Goal: Task Accomplishment & Management: Complete application form

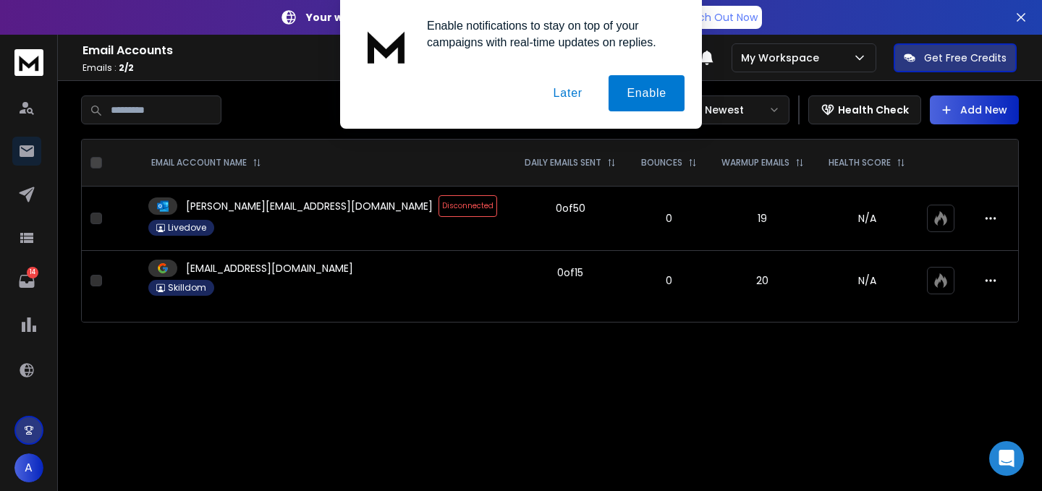
click at [556, 101] on button "Later" at bounding box center [567, 93] width 65 height 36
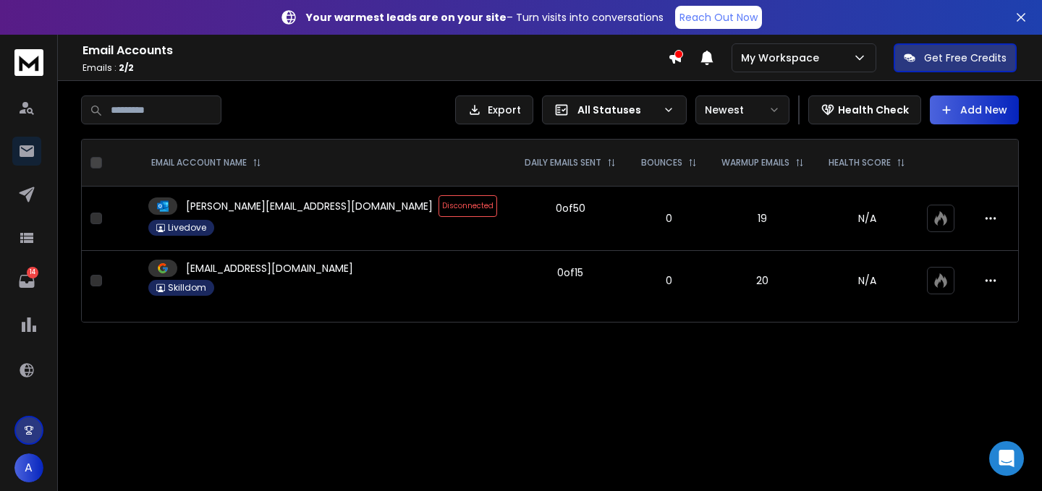
click at [307, 274] on p "[EMAIL_ADDRESS][DOMAIN_NAME]" at bounding box center [269, 268] width 167 height 14
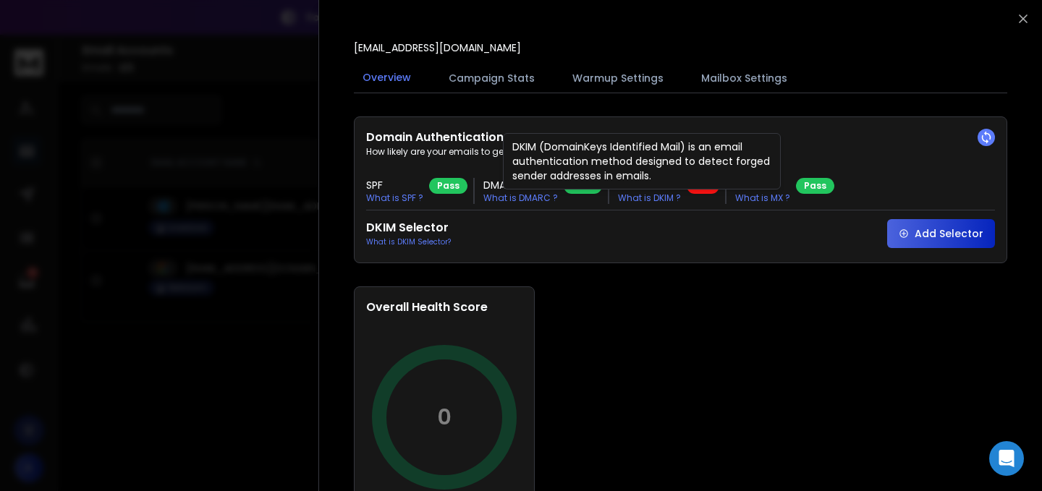
click at [695, 187] on div "DKIM (DomainKeys Identified Mail) is an email authentication method designed to…" at bounding box center [642, 161] width 278 height 56
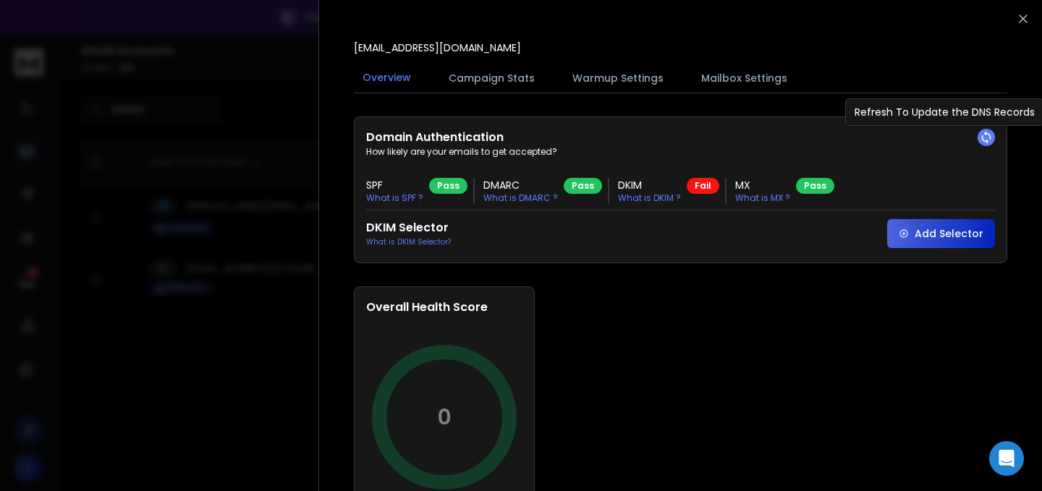
click at [983, 140] on icon at bounding box center [986, 137] width 9 height 13
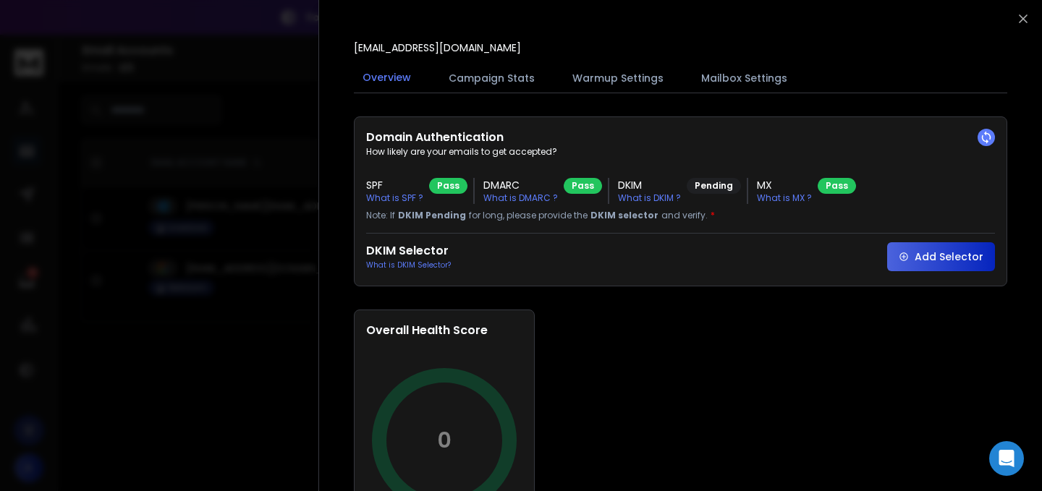
click at [1025, 27] on div "Multi Select Table Sheet [EMAIL_ADDRESS][DOMAIN_NAME] Overview Campaign Stats W…" at bounding box center [680, 245] width 724 height 491
click at [1019, 23] on icon "button" at bounding box center [1023, 19] width 14 height 14
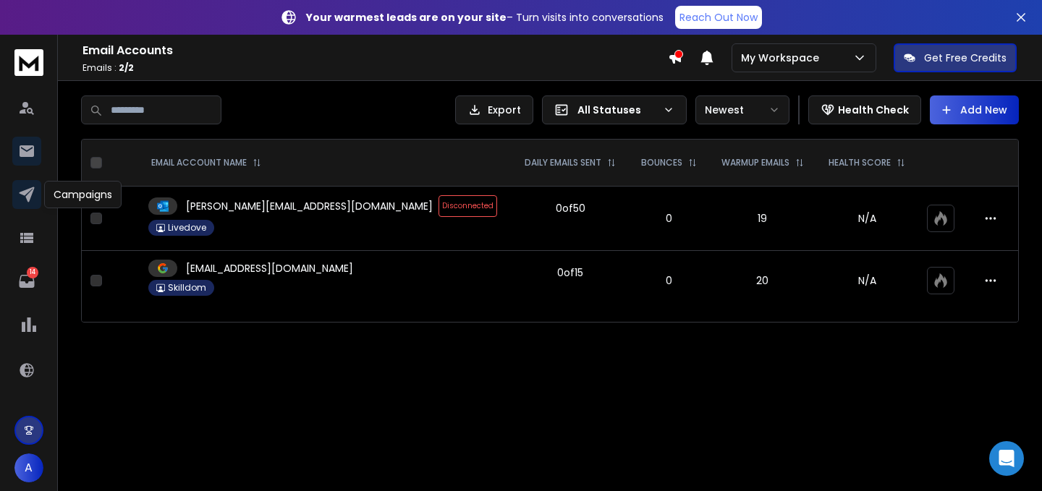
click at [21, 193] on icon at bounding box center [26, 194] width 15 height 15
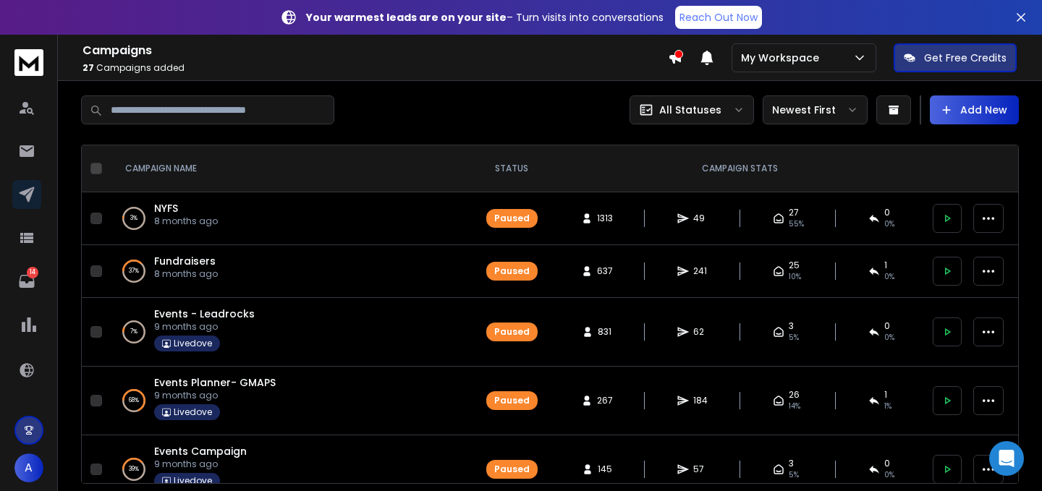
click at [163, 208] on span "NYFS" at bounding box center [166, 208] width 24 height 14
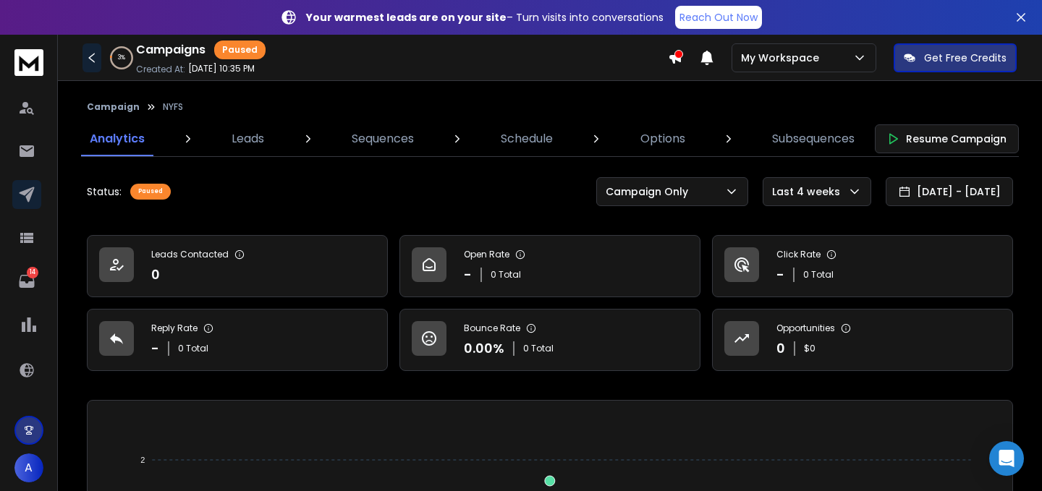
click at [87, 64] on icon at bounding box center [91, 57] width 13 height 13
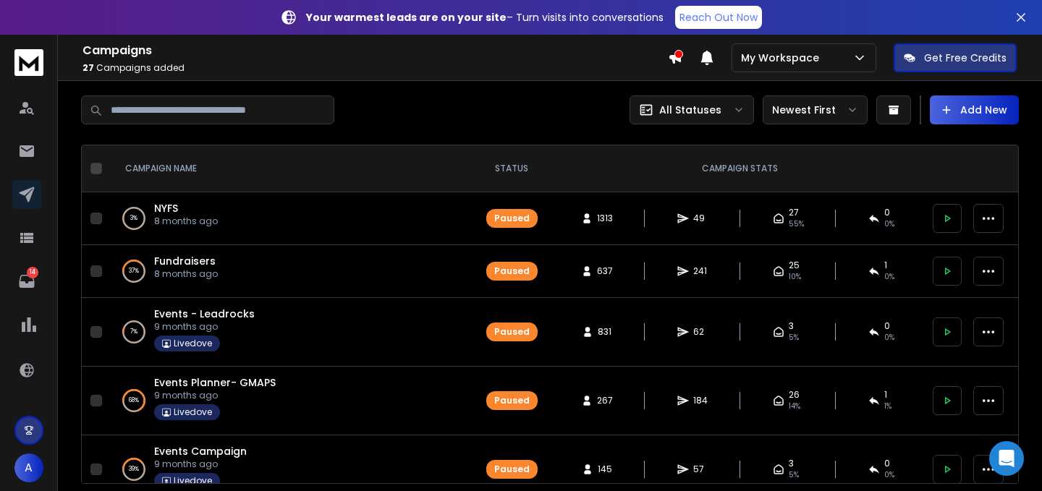
click at [954, 111] on button "Add New" at bounding box center [974, 110] width 89 height 29
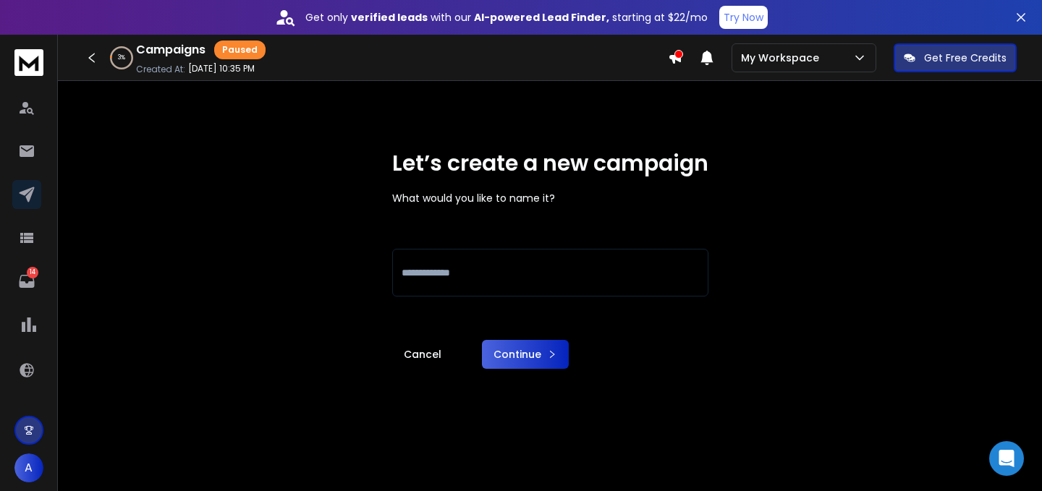
click at [543, 273] on input at bounding box center [550, 273] width 316 height 48
type input "**********"
click at [518, 352] on button "Continue" at bounding box center [525, 354] width 87 height 29
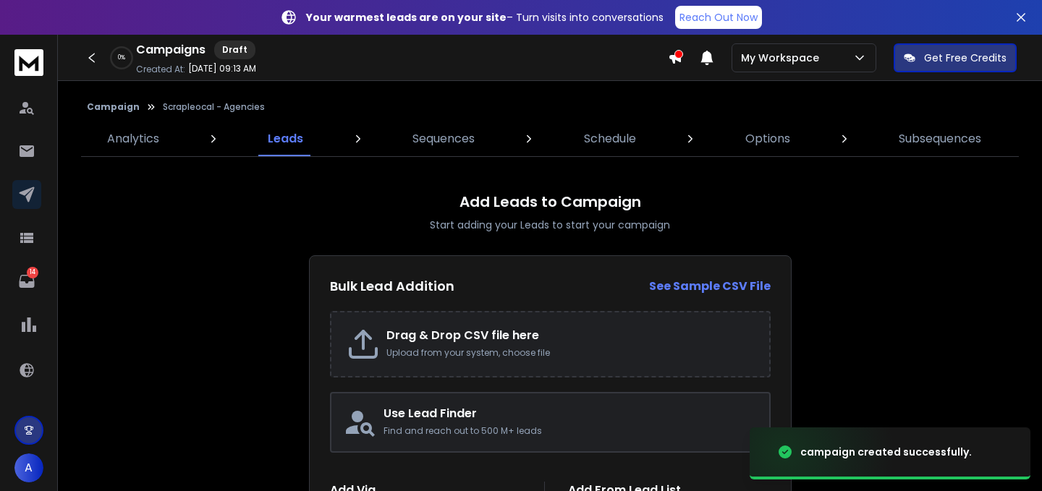
click at [509, 347] on p "Upload from your system, choose file" at bounding box center [570, 353] width 368 height 12
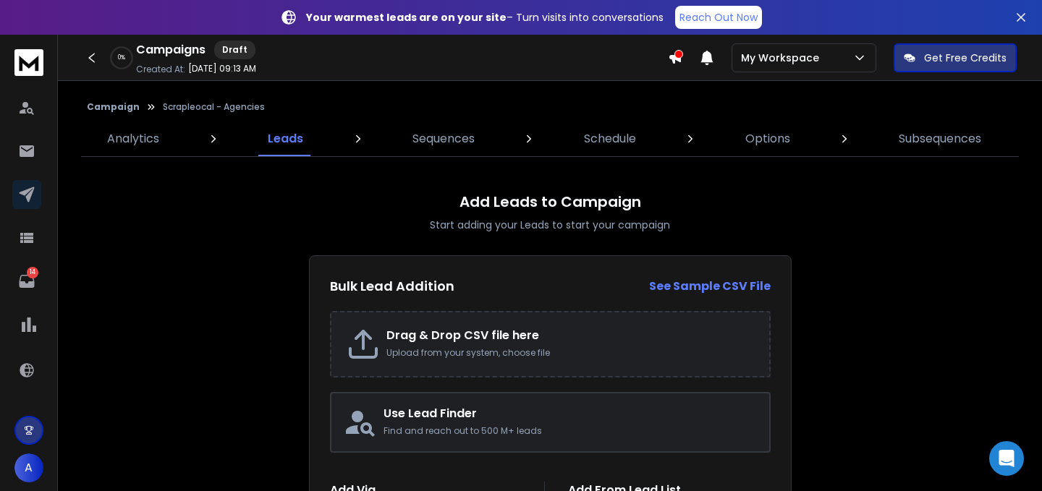
click at [463, 337] on h2 "Drag & Drop CSV file here" at bounding box center [570, 335] width 368 height 17
type input "**********"
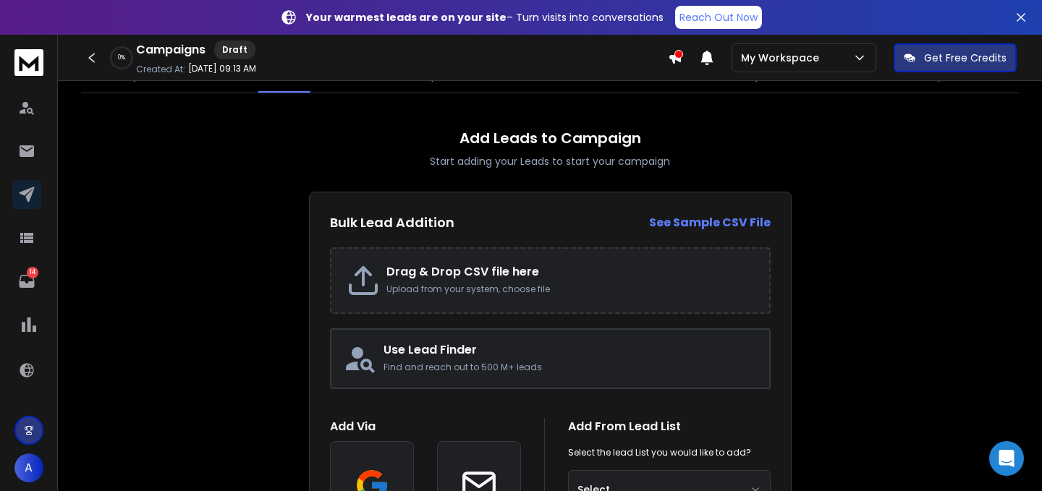
scroll to position [166, 0]
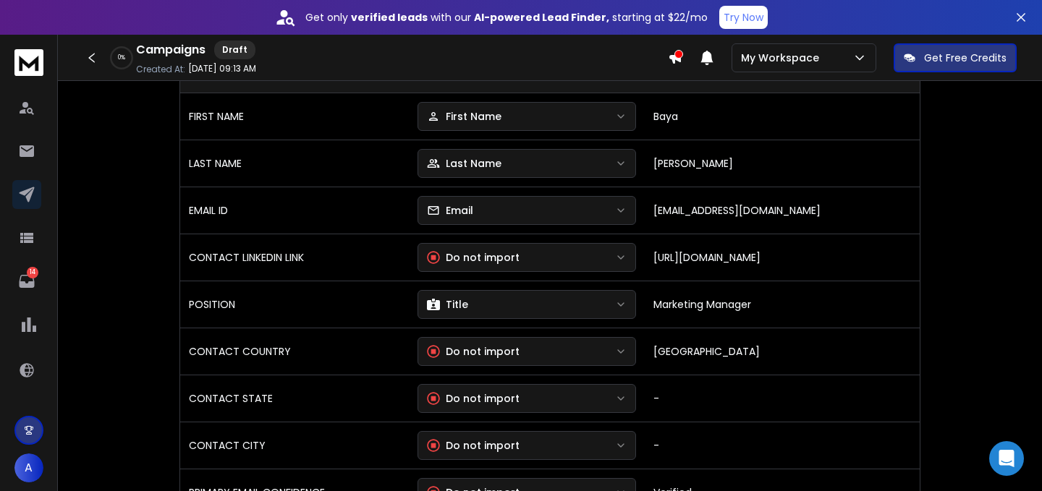
scroll to position [255, 0]
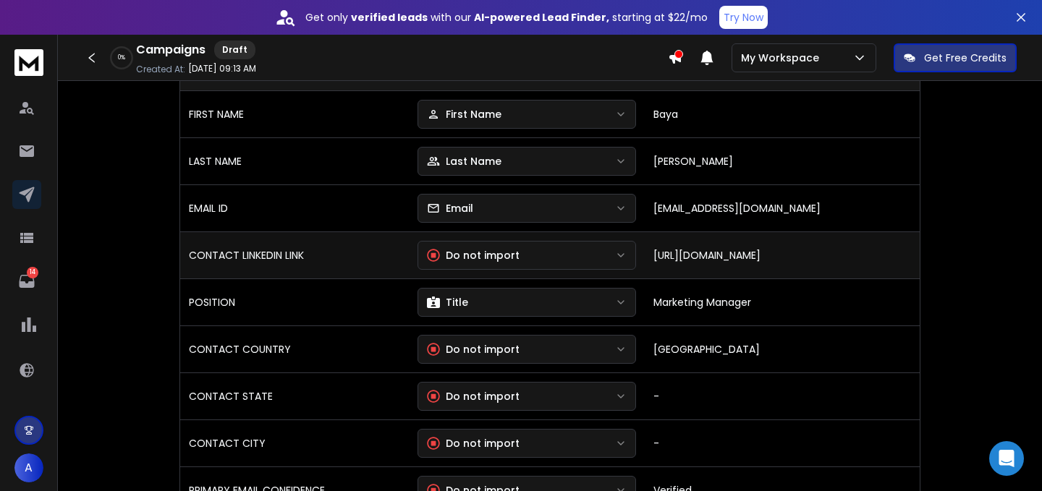
click at [532, 258] on button "Do not import" at bounding box center [526, 255] width 218 height 29
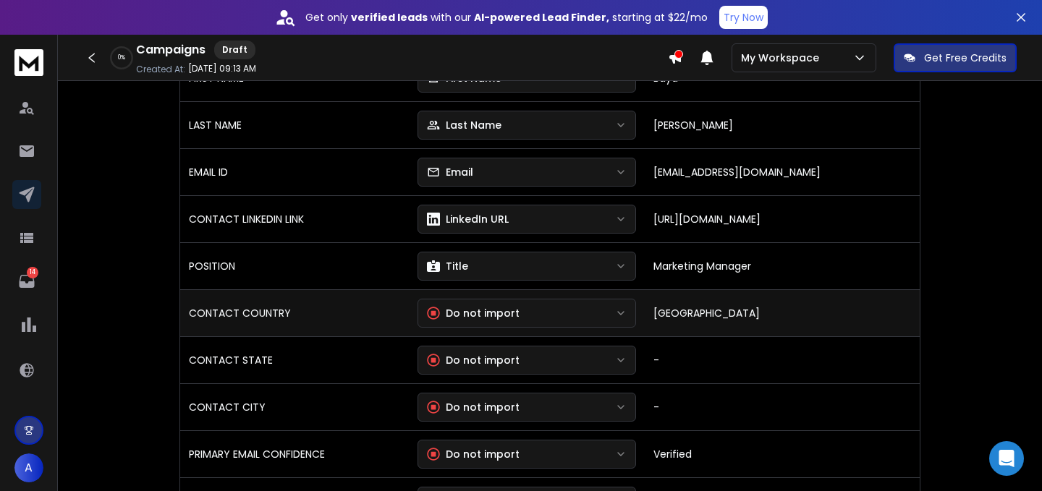
scroll to position [294, 0]
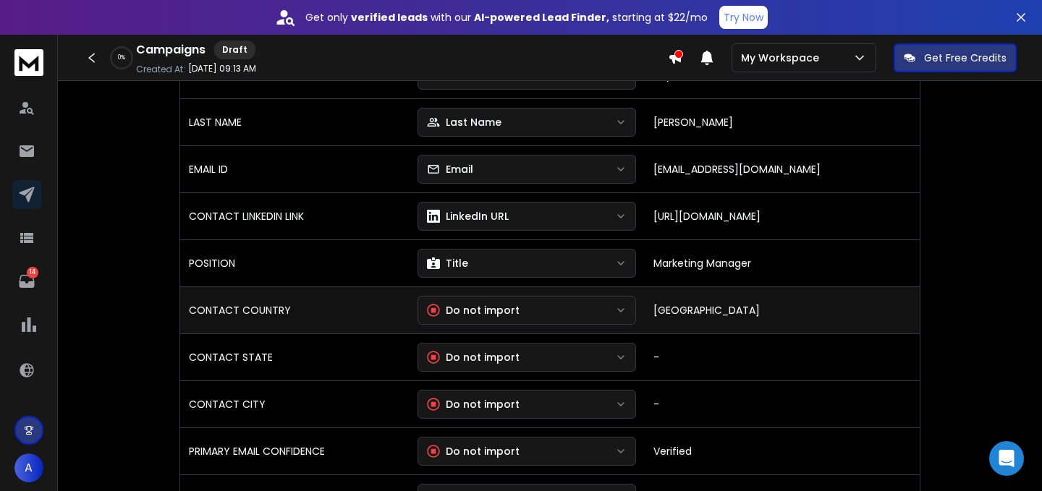
click at [493, 318] on button "Do not import" at bounding box center [526, 310] width 218 height 29
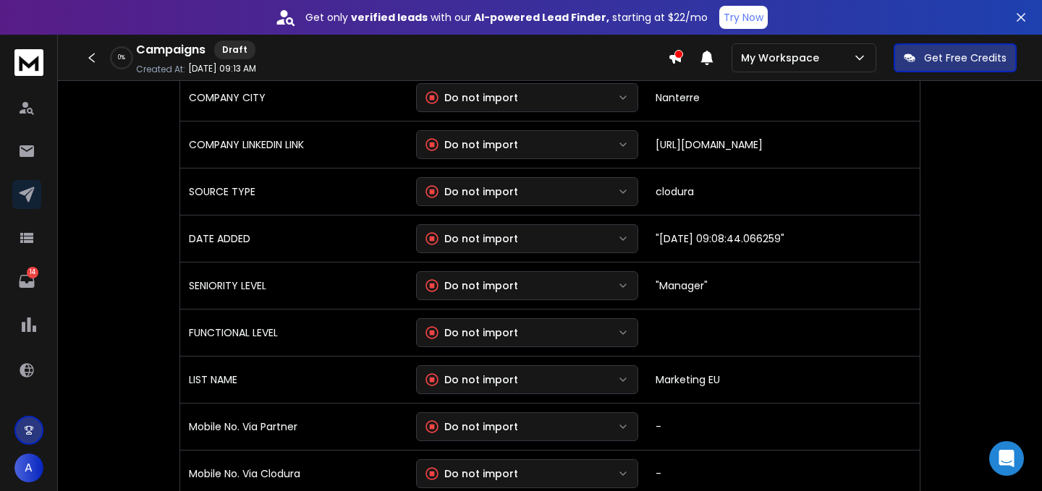
scroll to position [1255, 0]
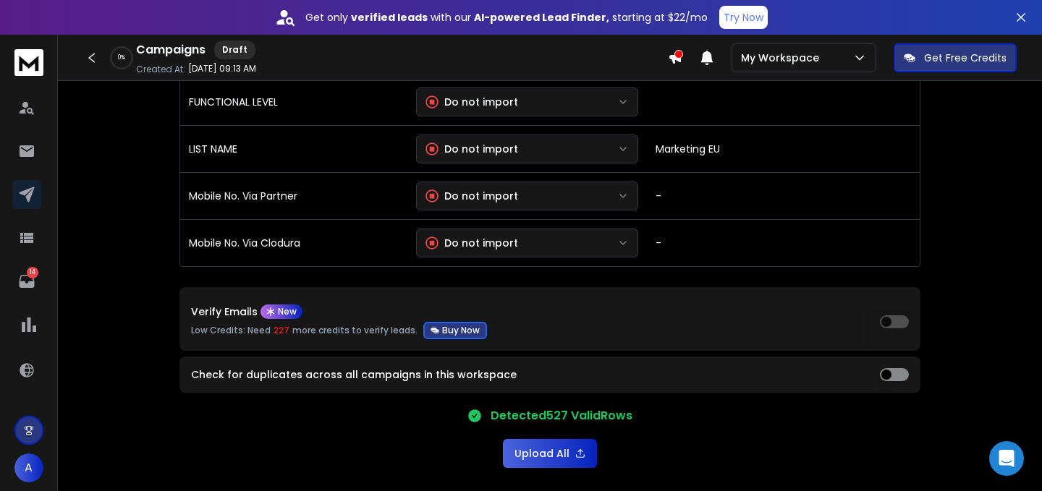
click at [575, 459] on button "Upload All" at bounding box center [550, 453] width 94 height 29
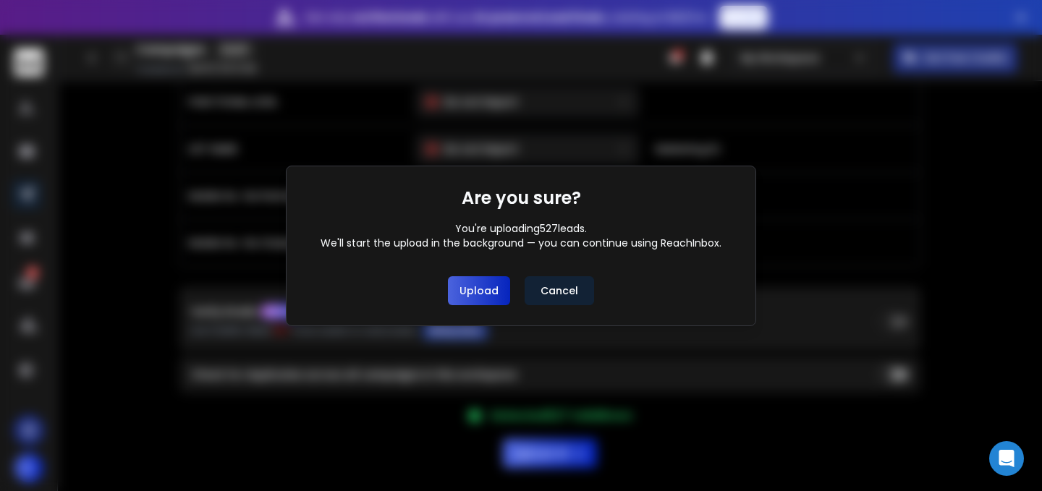
click at [491, 292] on button "Upload" at bounding box center [479, 290] width 62 height 29
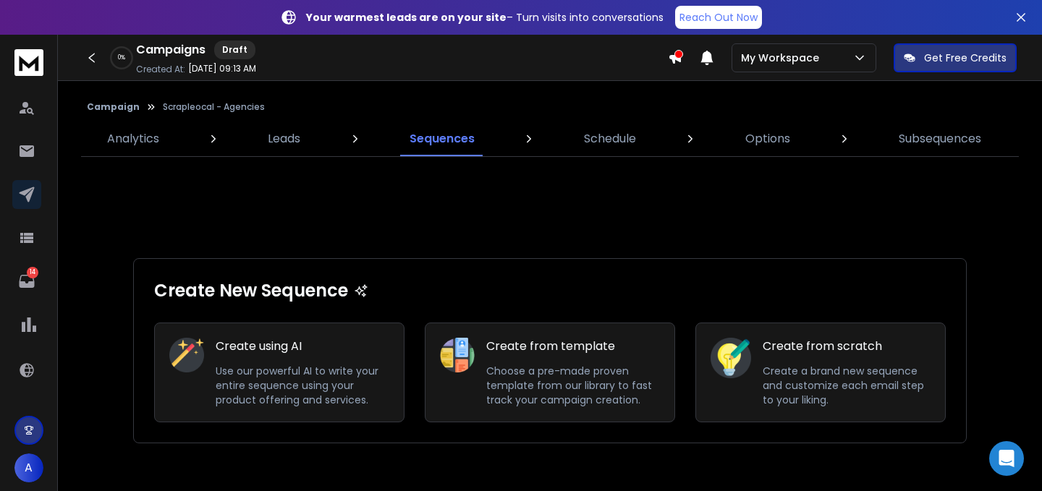
click at [328, 373] on p "Use our powerful AI to write your entire sequence using your product offering a…" at bounding box center [303, 385] width 174 height 43
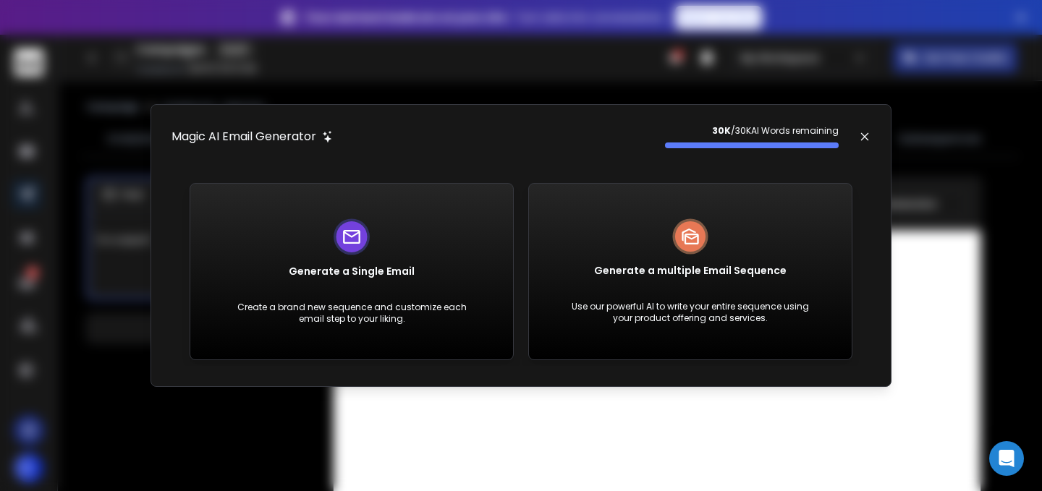
click at [368, 297] on div "Generate a Single Email Create a brand new sequence and customize each email st…" at bounding box center [352, 271] width 282 height 135
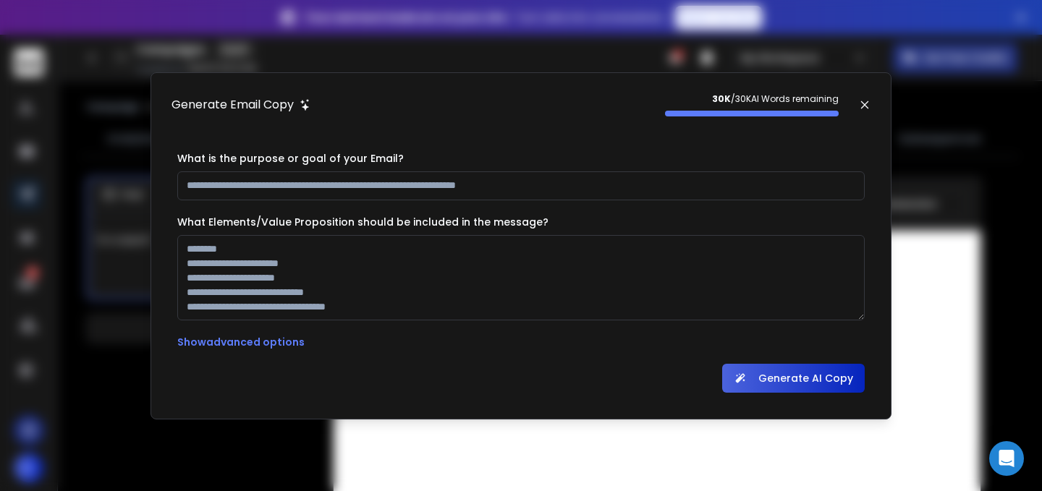
click at [344, 179] on input at bounding box center [520, 185] width 687 height 29
click at [365, 184] on input "**********" at bounding box center [520, 185] width 687 height 29
type input "**********"
click at [349, 276] on textarea at bounding box center [520, 277] width 687 height 85
click at [821, 387] on button "Generate AI Copy" at bounding box center [793, 378] width 143 height 29
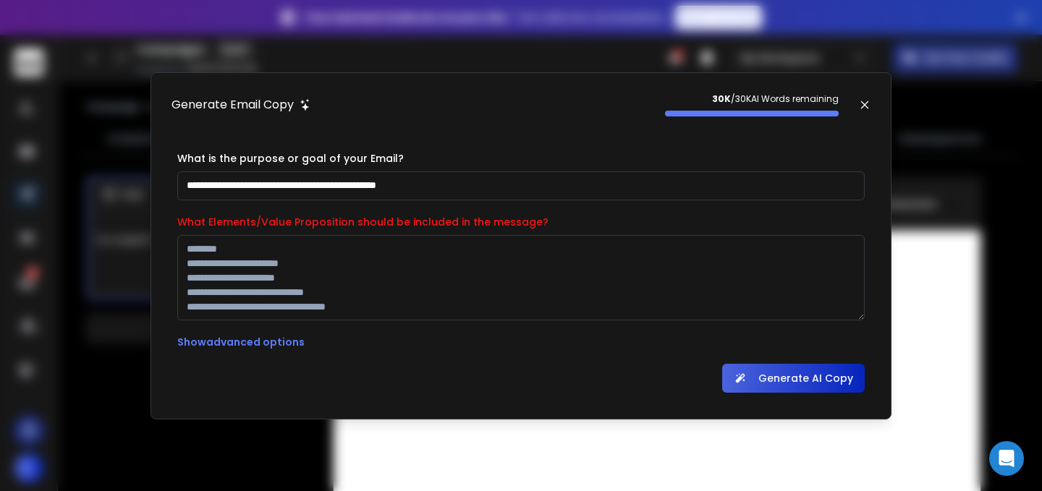
click at [358, 311] on textarea at bounding box center [520, 277] width 687 height 85
paste textarea "**********"
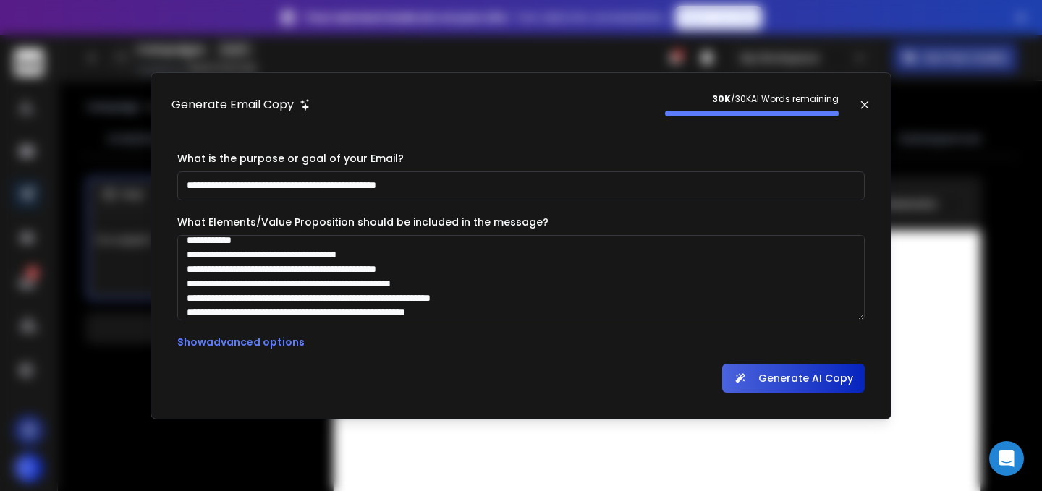
scroll to position [87, 0]
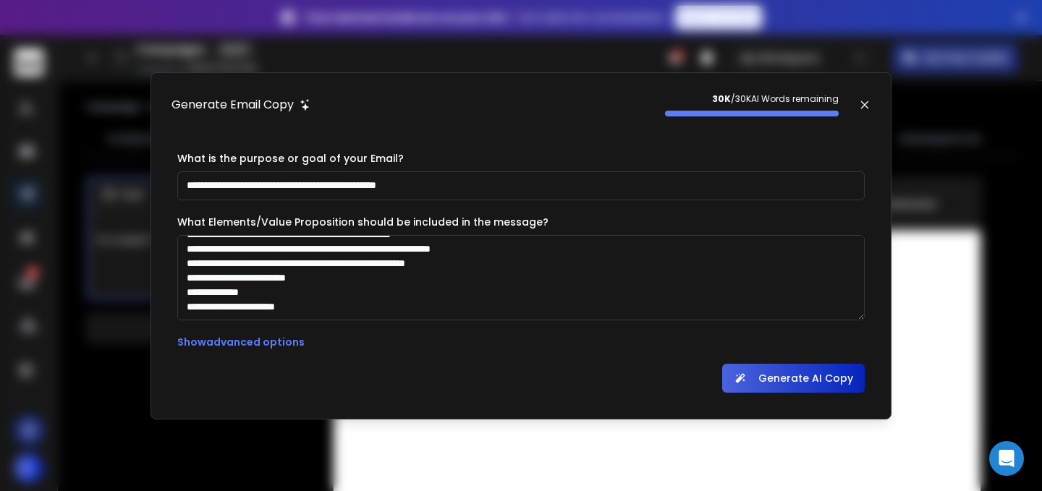
drag, startPoint x: 268, startPoint y: 286, endPoint x: 187, endPoint y: 283, distance: 81.1
click at [187, 283] on textarea "**********" at bounding box center [520, 277] width 687 height 85
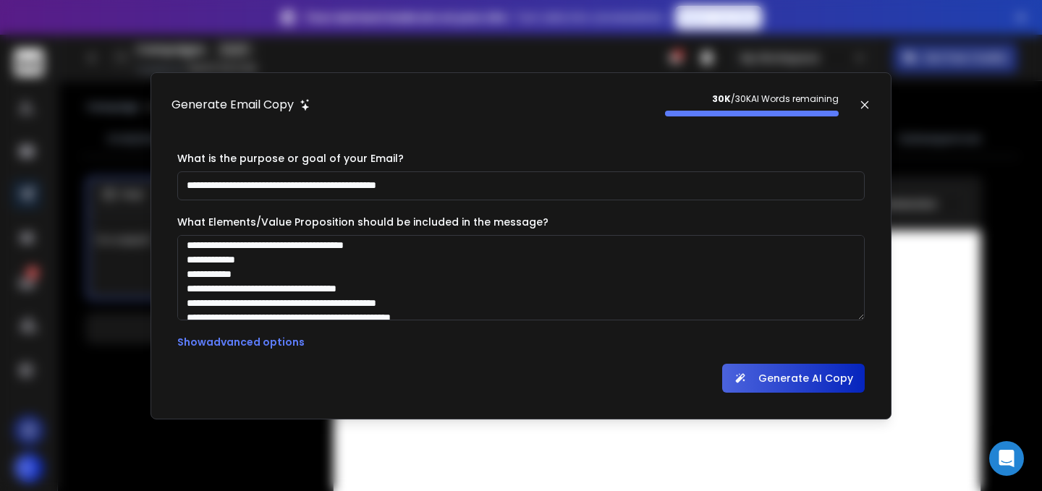
scroll to position [0, 0]
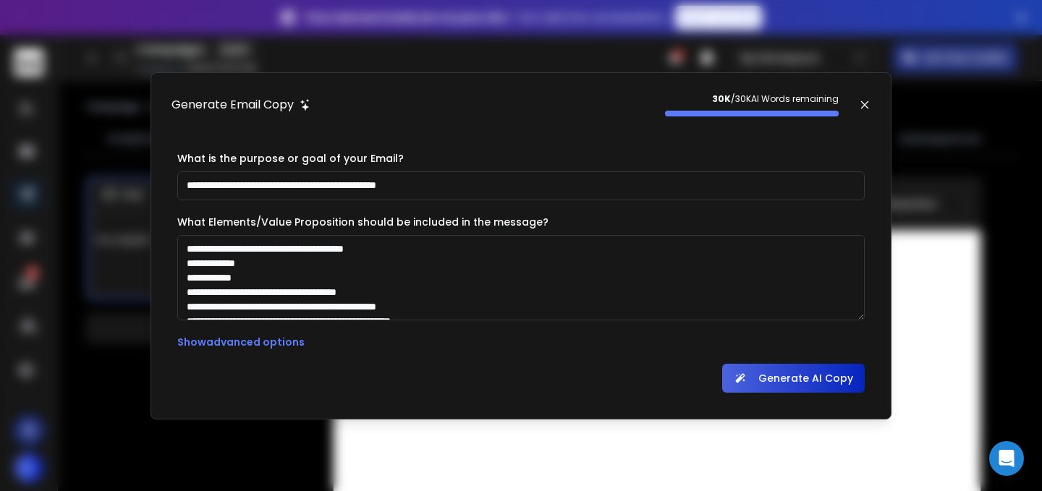
type textarea "**********"
click at [773, 376] on button "Generate AI Copy" at bounding box center [793, 378] width 143 height 29
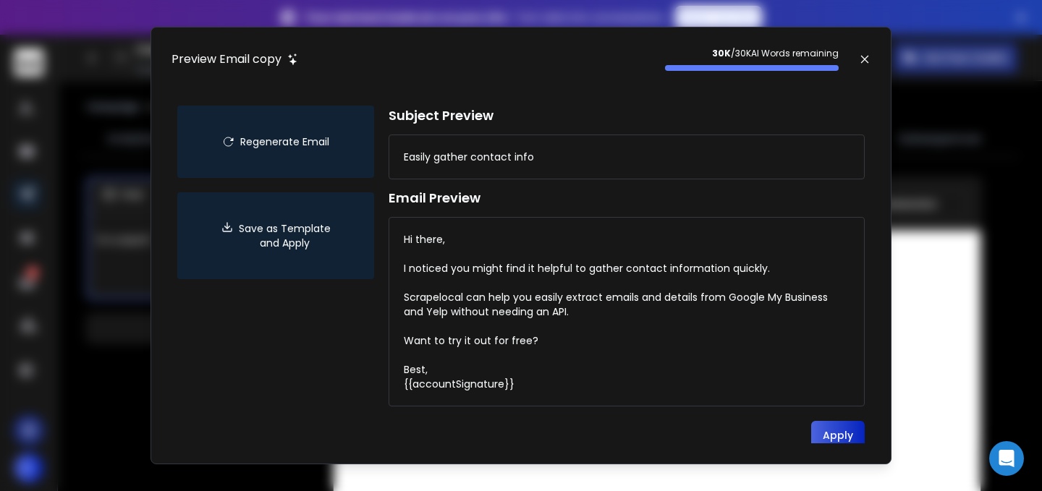
scroll to position [12, 0]
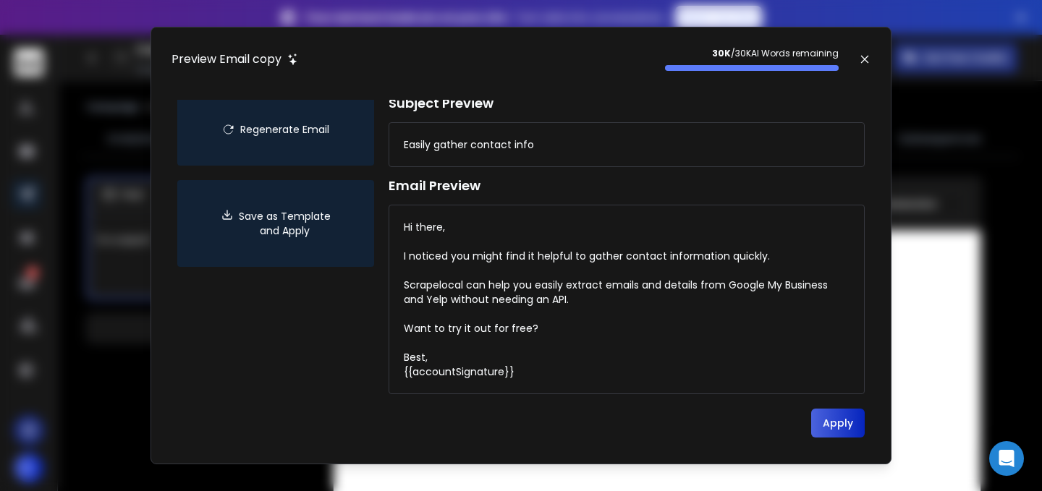
click at [551, 143] on div "Easily gather contact info" at bounding box center [627, 144] width 476 height 45
click at [839, 428] on button "Apply" at bounding box center [838, 423] width 54 height 29
type input "**********"
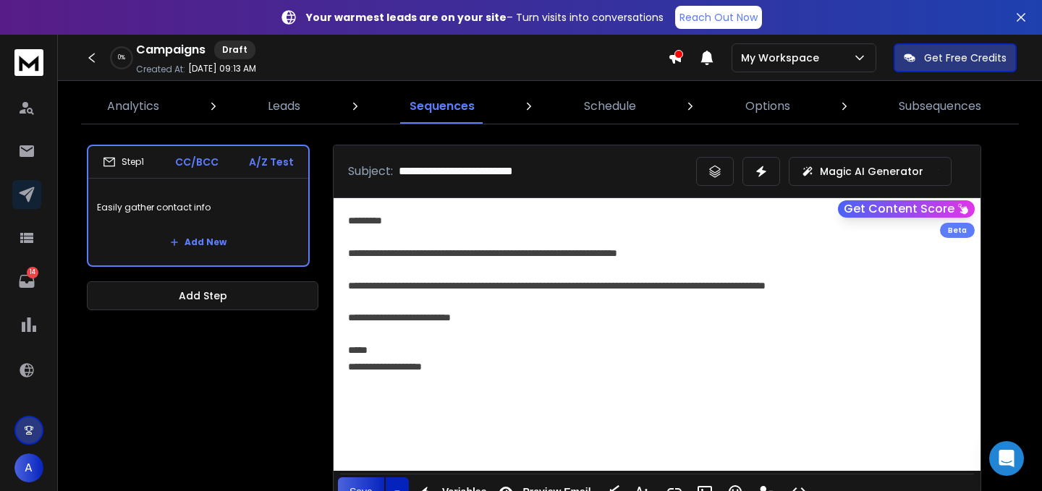
scroll to position [41, 0]
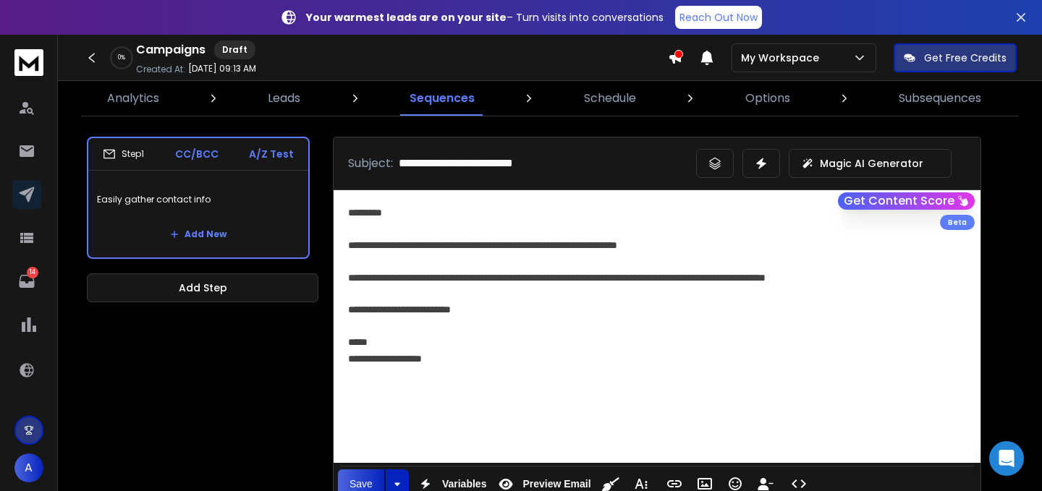
click at [897, 196] on button "Get Content Score" at bounding box center [906, 200] width 137 height 17
click at [365, 214] on div "*********" at bounding box center [657, 213] width 618 height 16
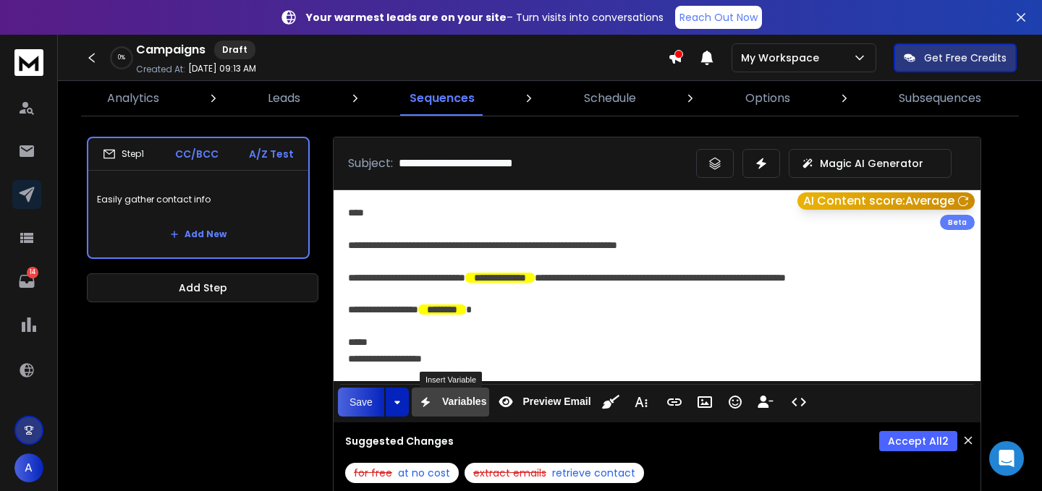
click at [455, 405] on span "Variables" at bounding box center [464, 402] width 51 height 12
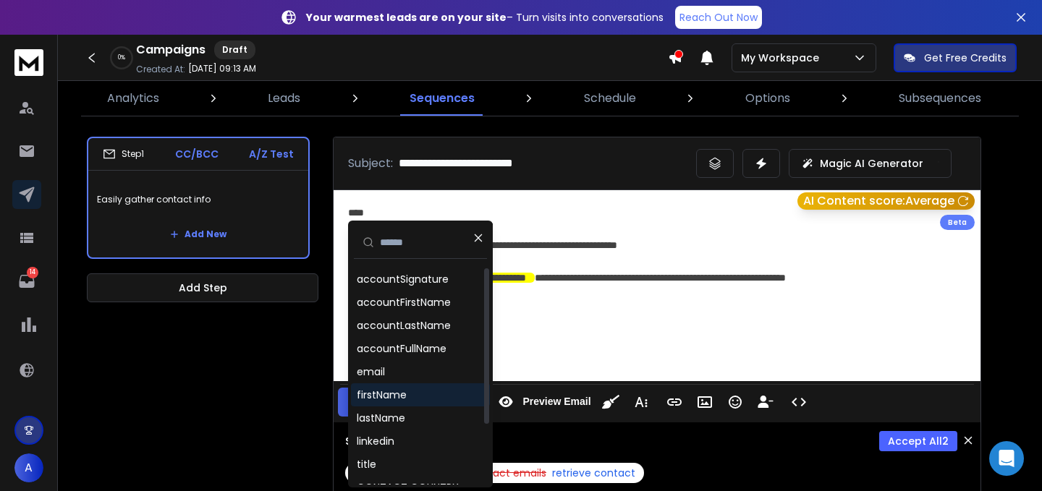
click at [402, 399] on div "firstName" at bounding box center [382, 395] width 50 height 14
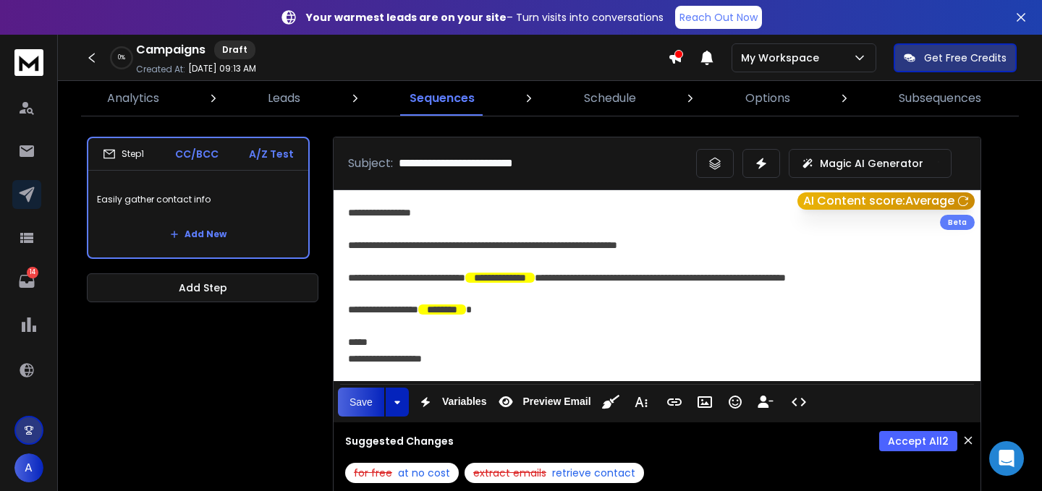
click at [970, 203] on button "AI Content score: Average" at bounding box center [885, 200] width 177 height 17
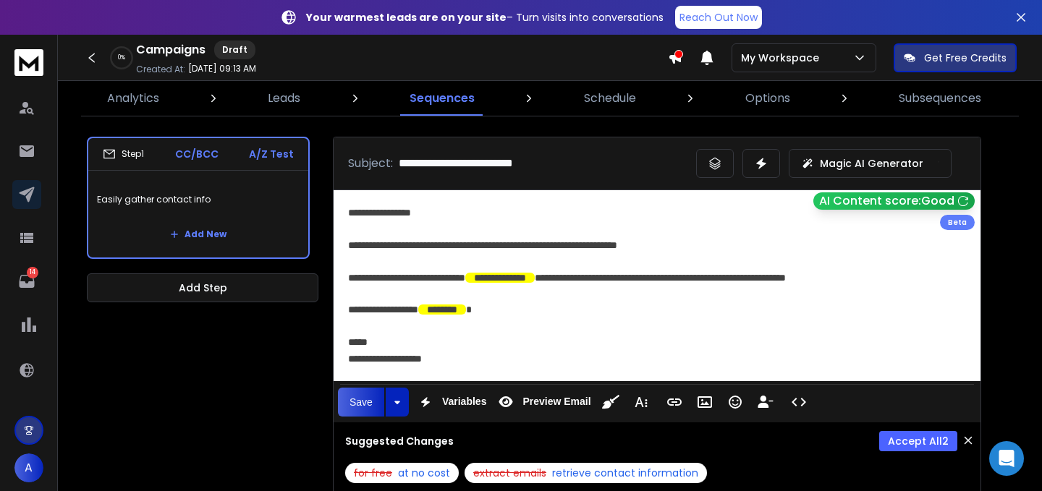
click at [566, 292] on div at bounding box center [657, 294] width 618 height 16
click at [535, 282] on span "**********" at bounding box center [499, 278] width 69 height 10
click at [535, 281] on span "**********" at bounding box center [499, 278] width 69 height 10
click at [962, 197] on icon at bounding box center [963, 201] width 12 height 12
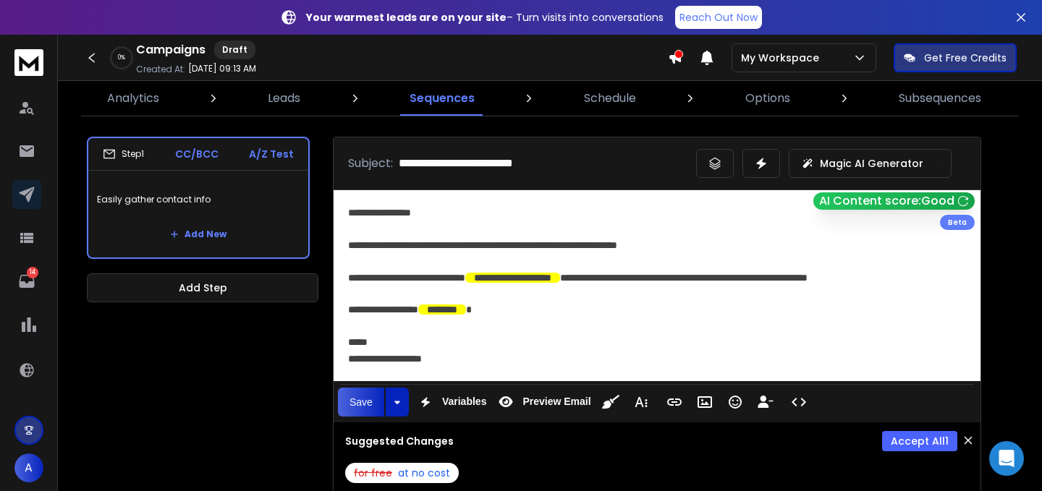
click at [513, 319] on div at bounding box center [657, 326] width 618 height 16
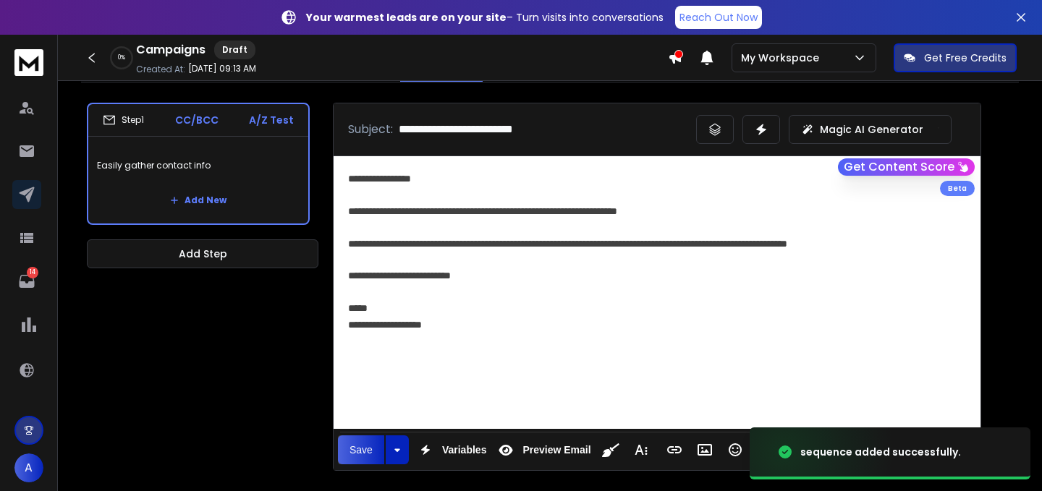
scroll to position [0, 0]
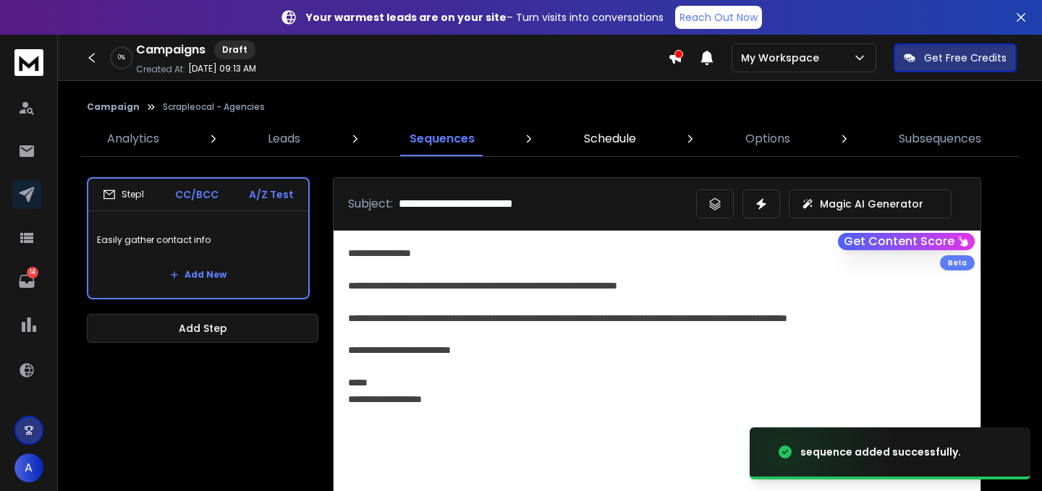
click at [614, 138] on p "Schedule" at bounding box center [610, 138] width 52 height 17
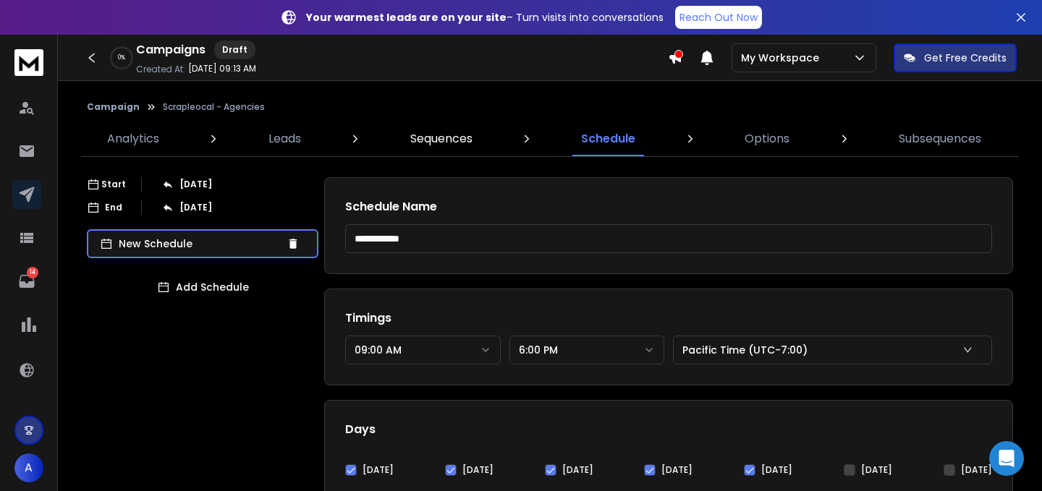
click at [441, 132] on p "Sequences" at bounding box center [441, 138] width 62 height 17
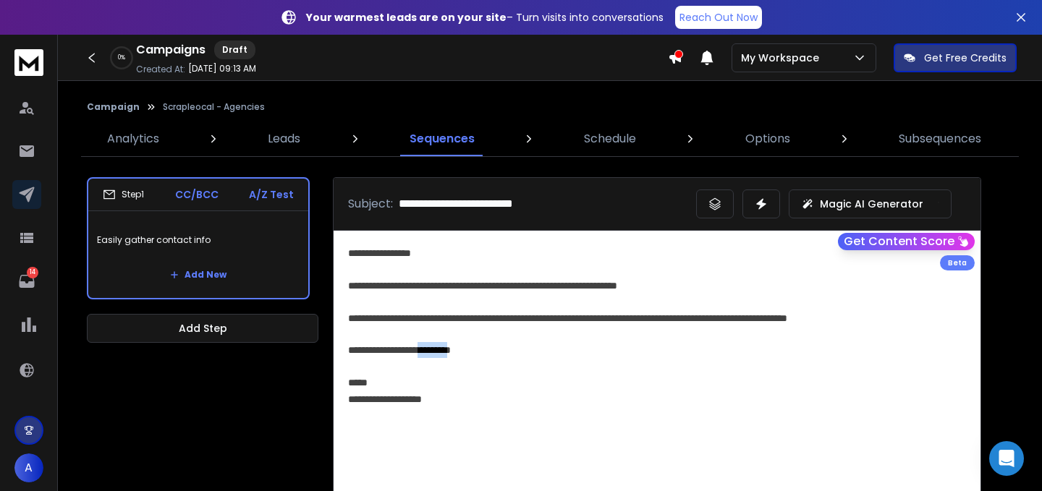
drag, startPoint x: 458, startPoint y: 352, endPoint x: 425, endPoint y: 349, distance: 33.5
click at [425, 349] on div "**********" at bounding box center [657, 350] width 618 height 16
click at [477, 408] on div "**********" at bounding box center [657, 367] width 647 height 273
drag, startPoint x: 458, startPoint y: 352, endPoint x: 425, endPoint y: 351, distance: 33.3
click at [425, 351] on div "**********" at bounding box center [657, 350] width 618 height 16
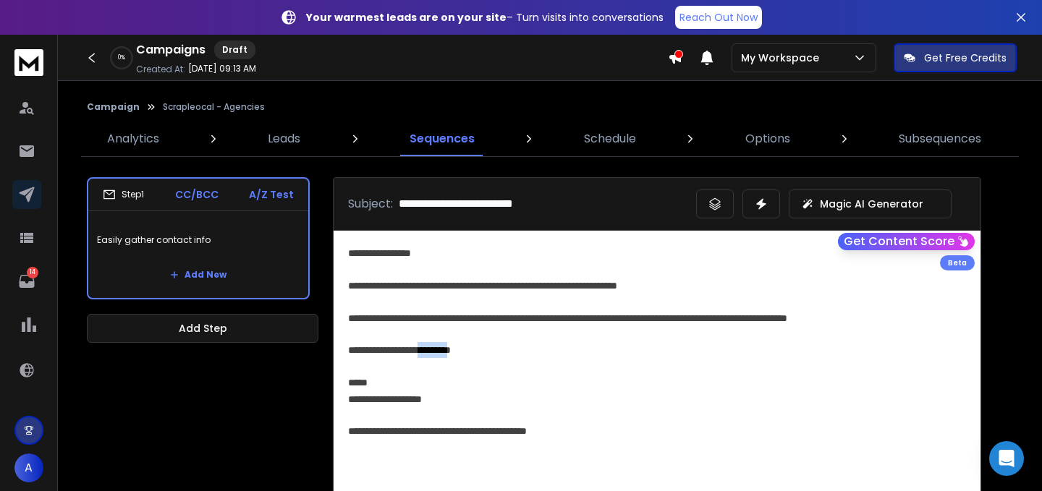
scroll to position [75, 0]
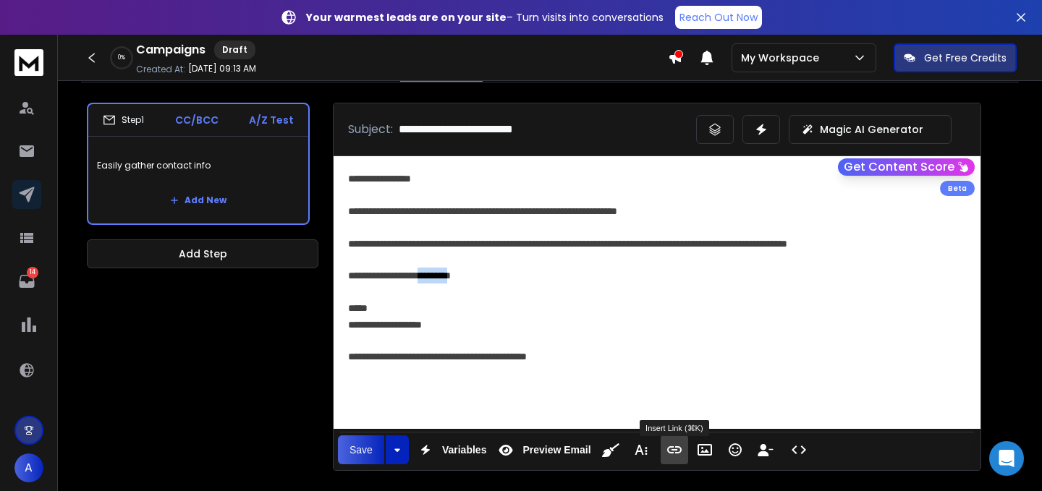
click at [682, 459] on icon "button" at bounding box center [674, 449] width 17 height 17
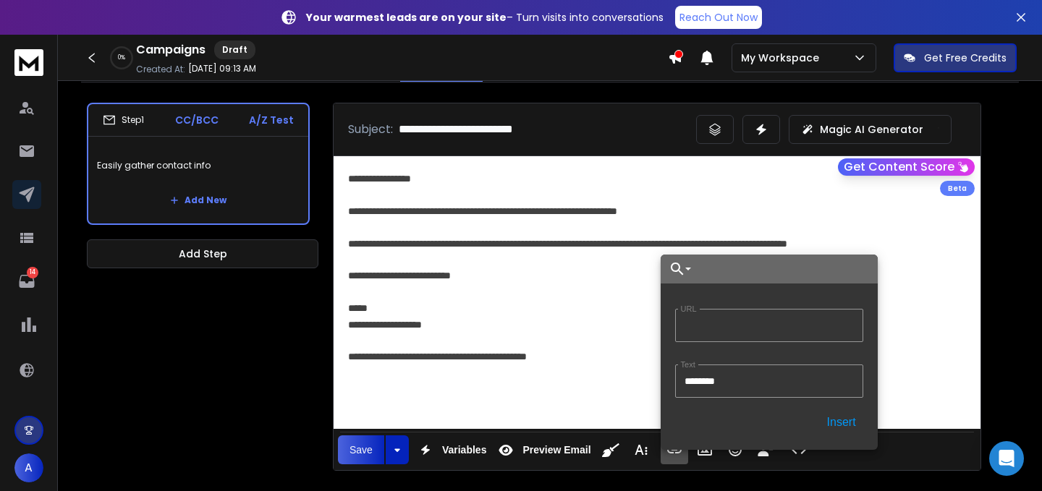
type input "**********"
click at [839, 416] on button "Insert" at bounding box center [841, 423] width 43 height 26
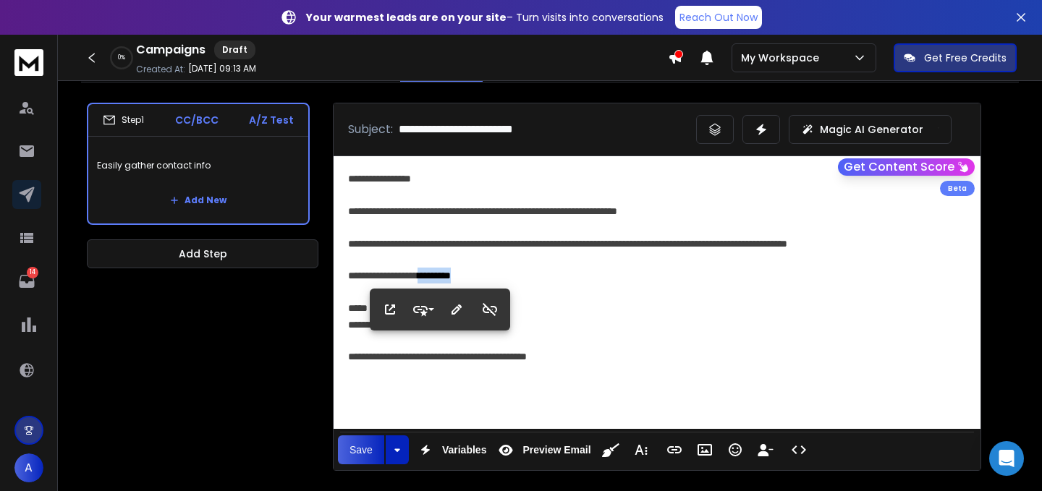
click at [674, 326] on div "**********" at bounding box center [657, 341] width 618 height 48
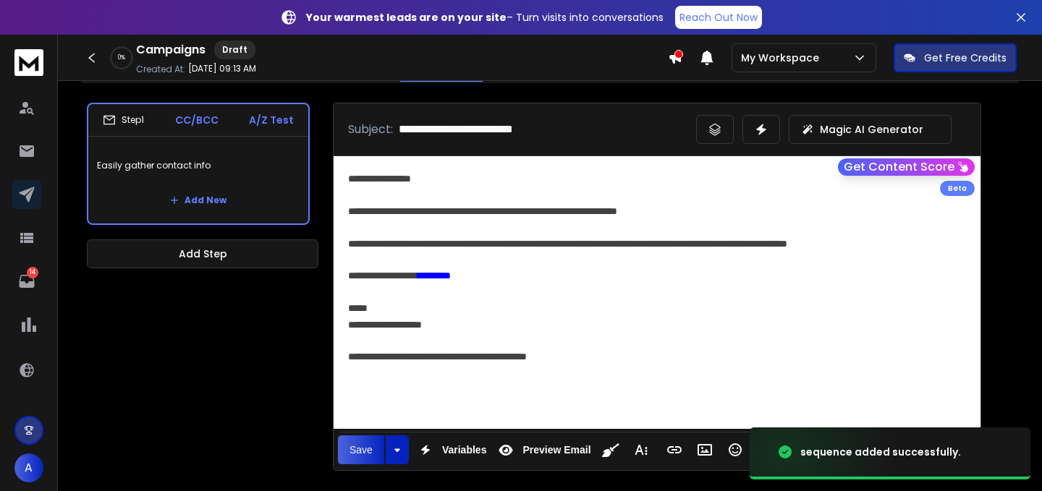
scroll to position [0, 0]
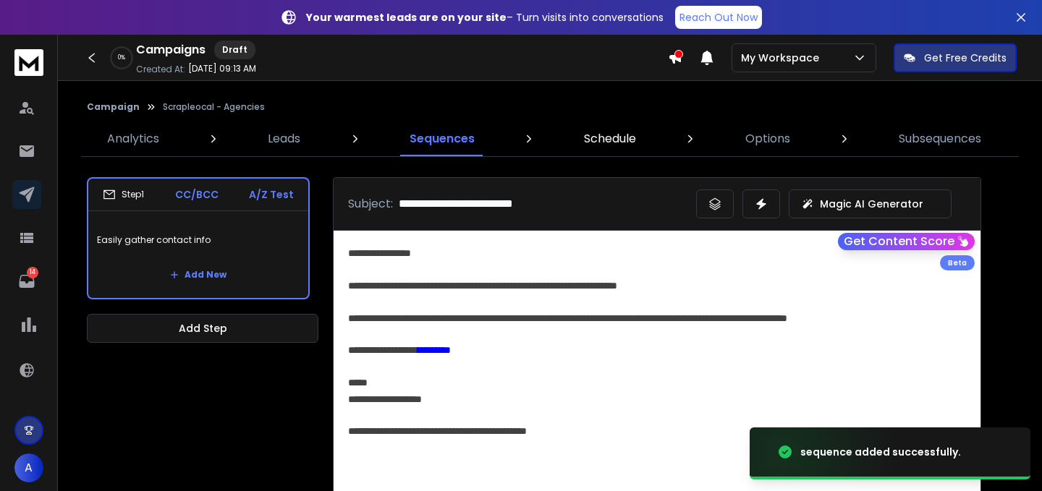
click at [604, 147] on p "Schedule" at bounding box center [610, 138] width 52 height 17
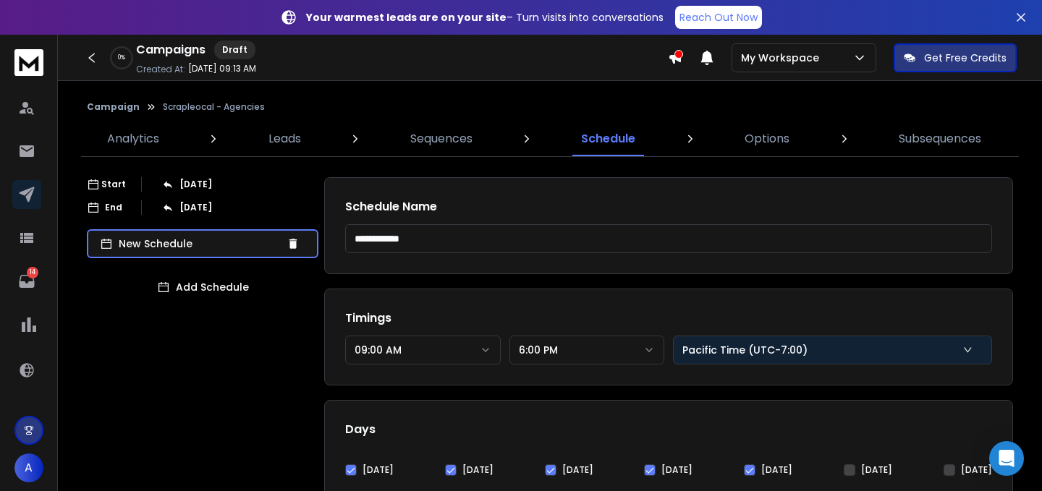
click at [747, 339] on button "Pacific Time (UTC-7:00)" at bounding box center [832, 350] width 319 height 29
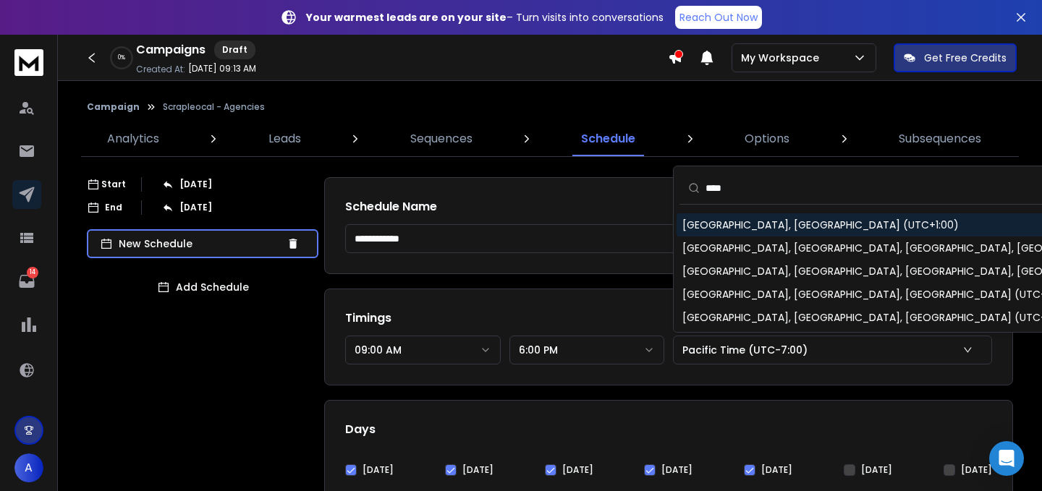
type input "****"
click at [779, 224] on div "[GEOGRAPHIC_DATA], [GEOGRAPHIC_DATA] (UTC+1:00)" at bounding box center [820, 225] width 276 height 14
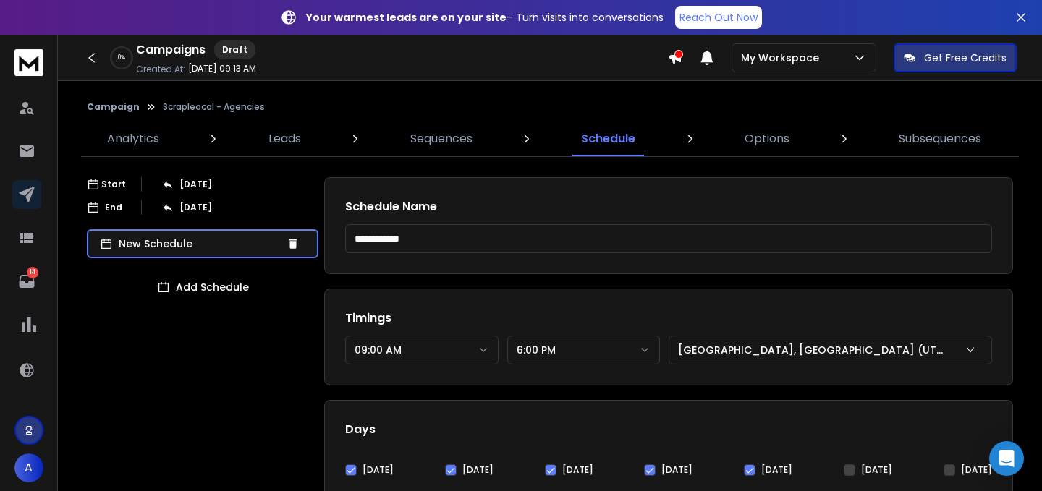
scroll to position [87, 0]
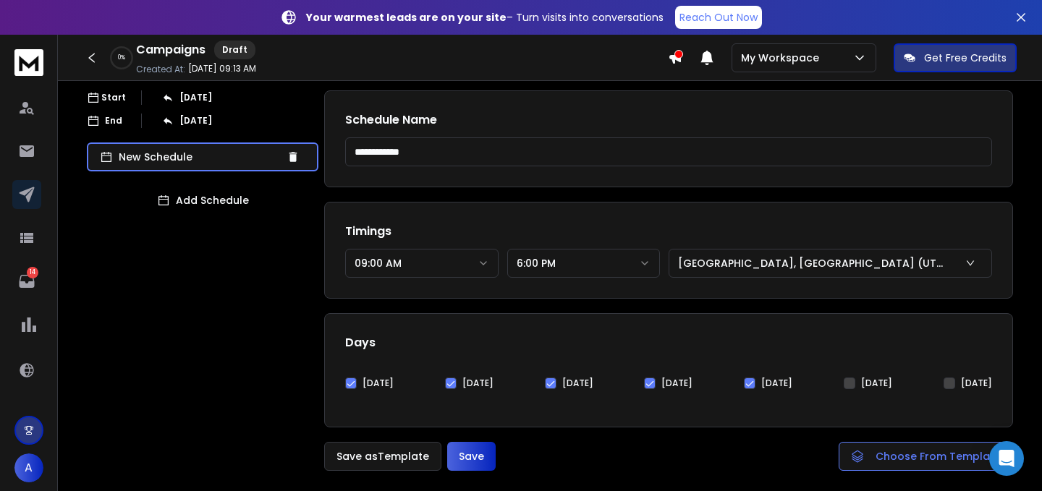
click at [485, 453] on button "Save" at bounding box center [471, 456] width 48 height 29
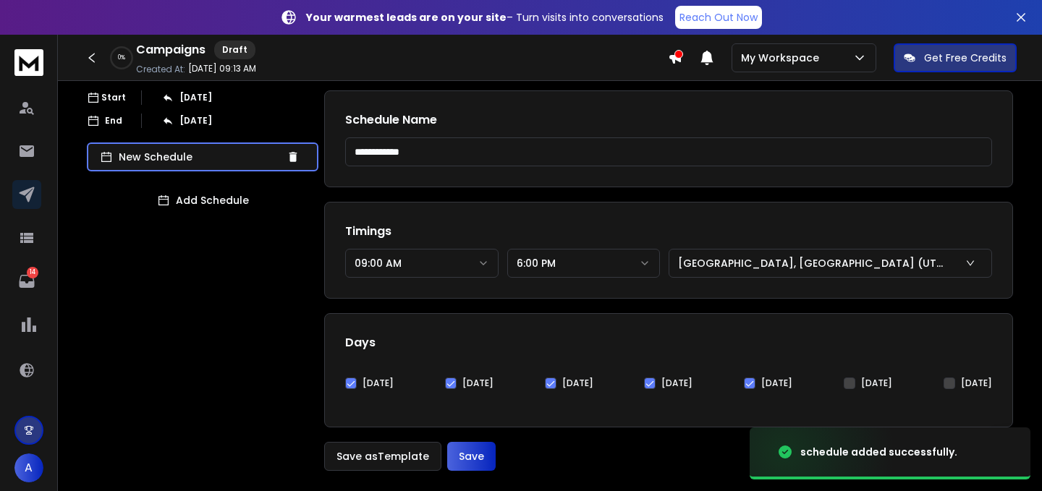
scroll to position [0, 0]
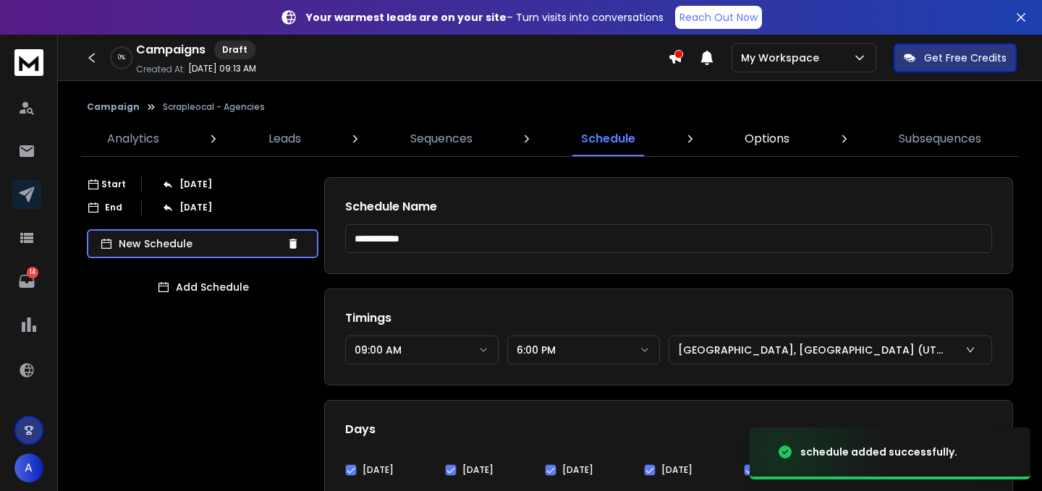
click at [765, 136] on p "Options" at bounding box center [766, 138] width 45 height 17
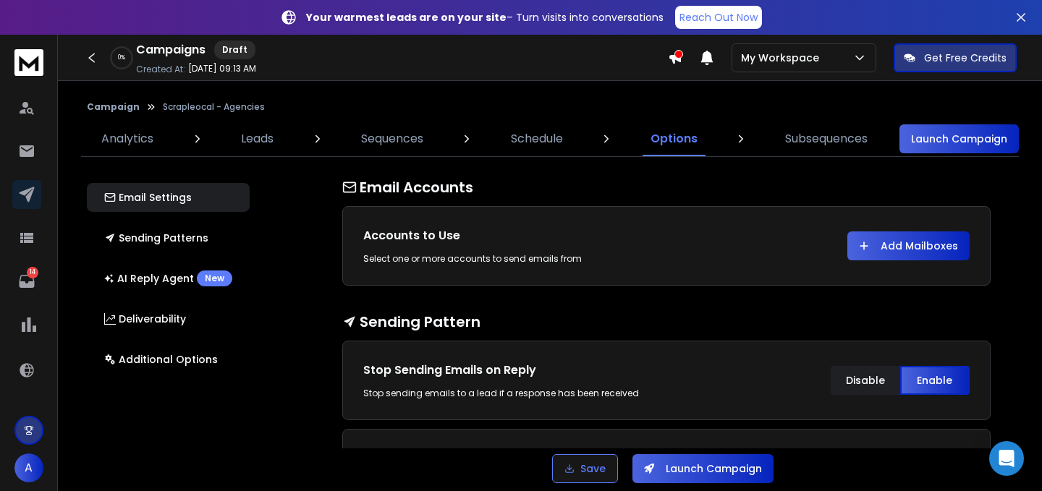
click at [907, 232] on button "Add Mailboxes" at bounding box center [908, 246] width 122 height 29
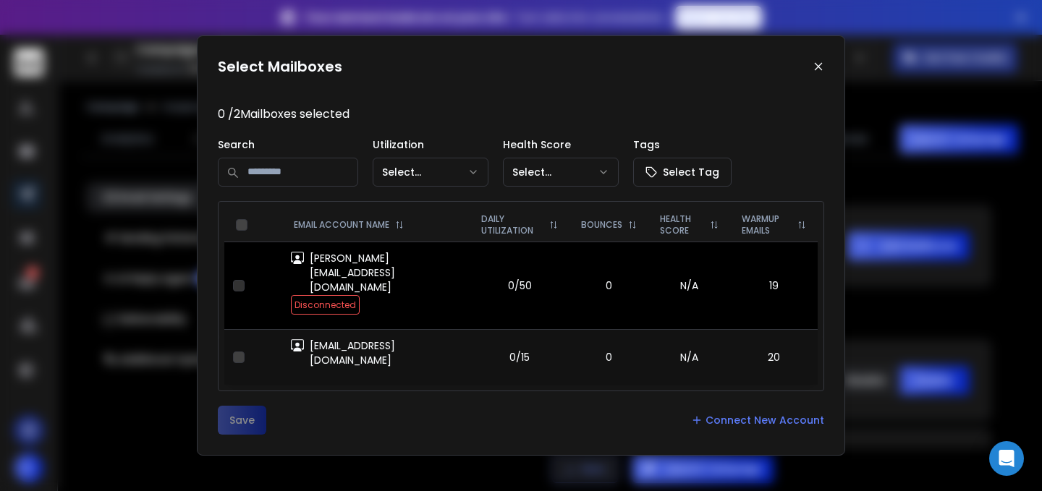
click at [424, 349] on td "[EMAIL_ADDRESS][DOMAIN_NAME]" at bounding box center [375, 358] width 187 height 56
click at [435, 339] on p "[EMAIL_ADDRESS][DOMAIN_NAME]" at bounding box center [385, 353] width 151 height 29
click at [243, 352] on button "button" at bounding box center [239, 358] width 12 height 12
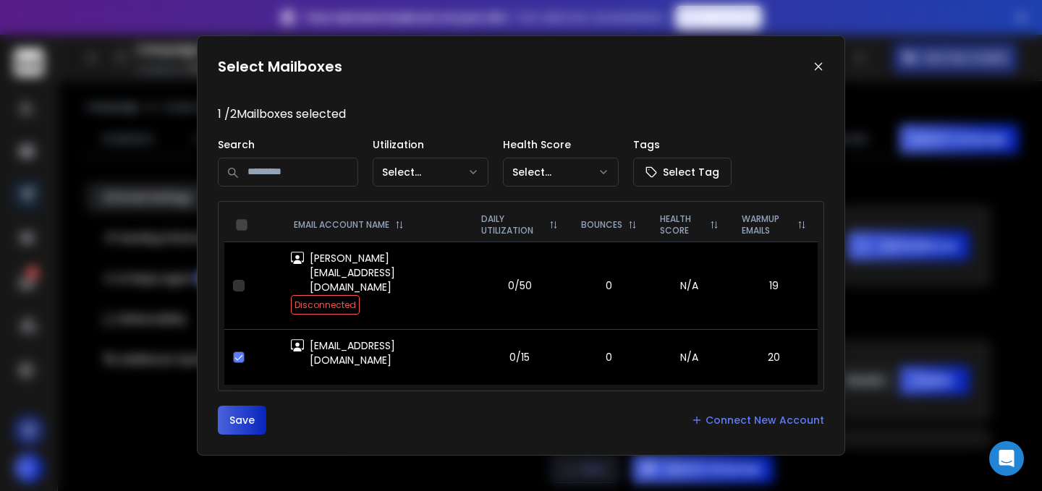
click at [236, 406] on button "Save" at bounding box center [242, 420] width 48 height 29
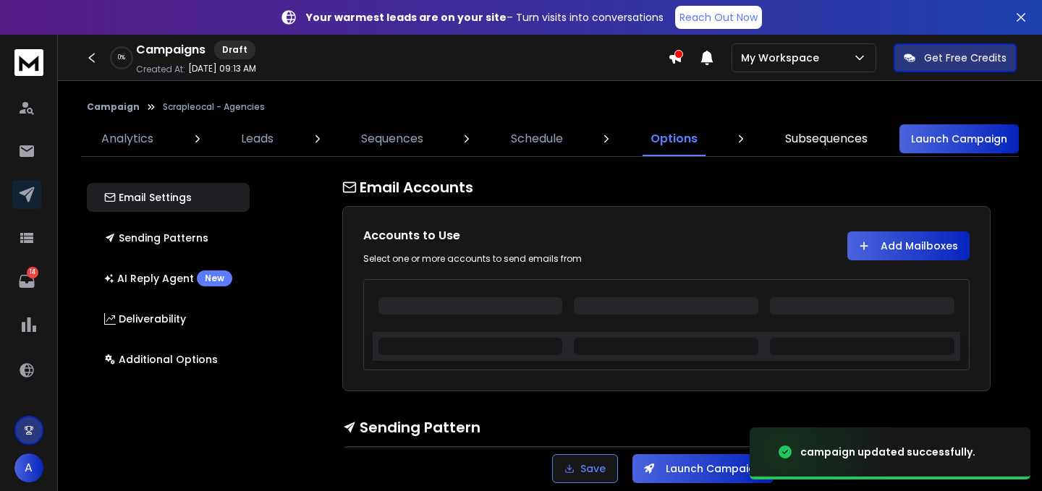
click at [826, 140] on p "Subsequences" at bounding box center [826, 138] width 82 height 17
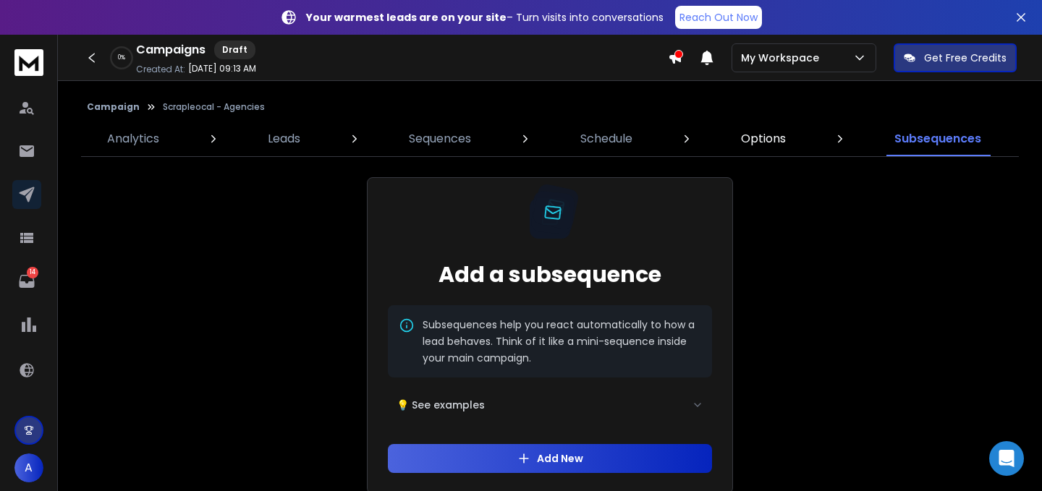
click at [770, 143] on p "Options" at bounding box center [763, 138] width 45 height 17
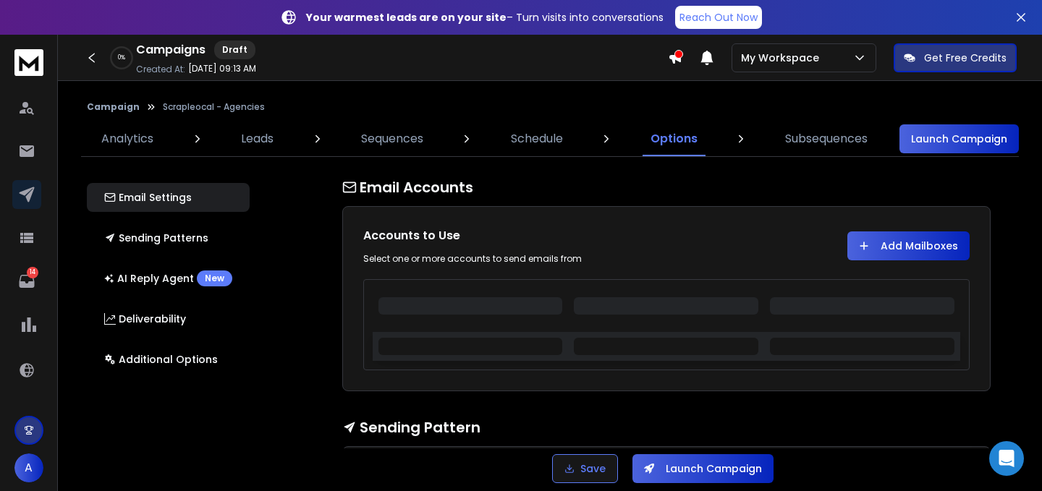
click at [952, 142] on button "Launch Campaign" at bounding box center [958, 138] width 119 height 29
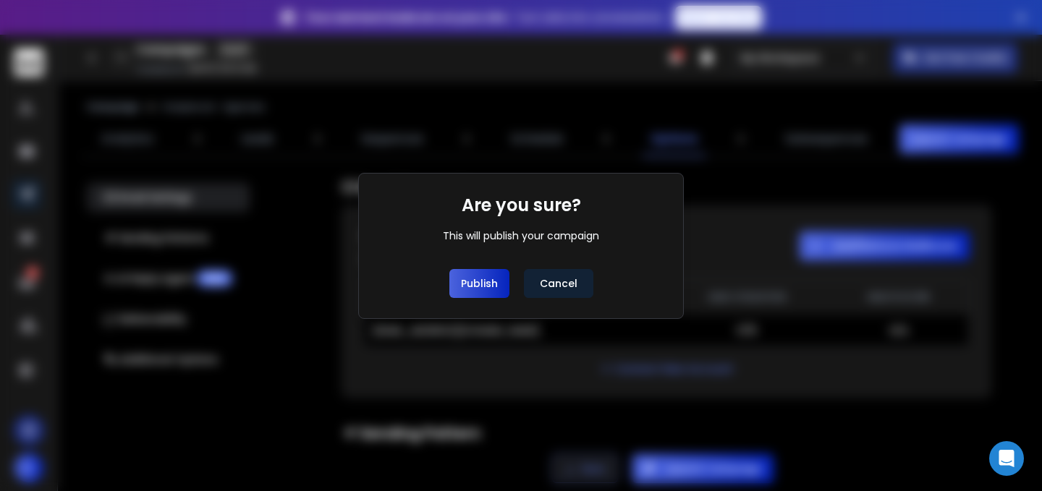
click at [475, 277] on button "Publish" at bounding box center [479, 283] width 60 height 29
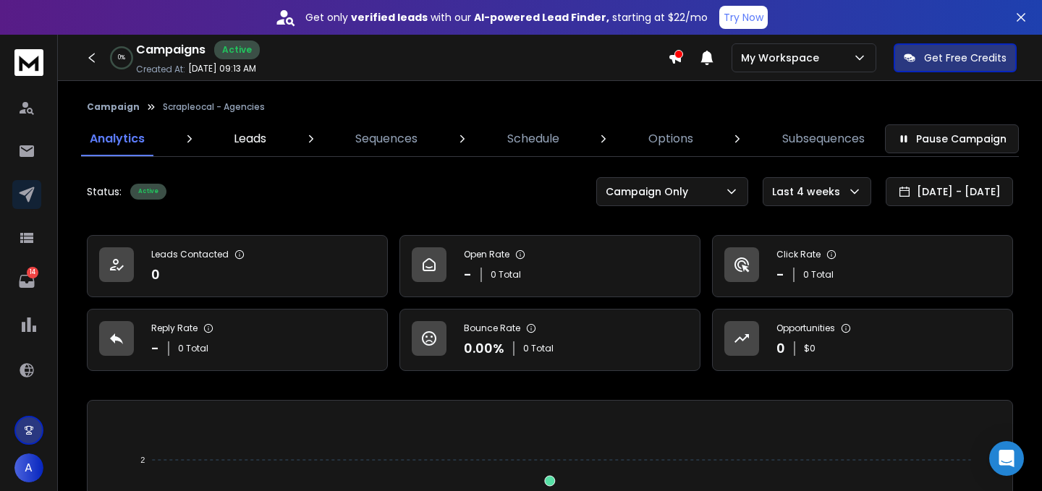
click at [260, 140] on p "Leads" at bounding box center [250, 138] width 33 height 17
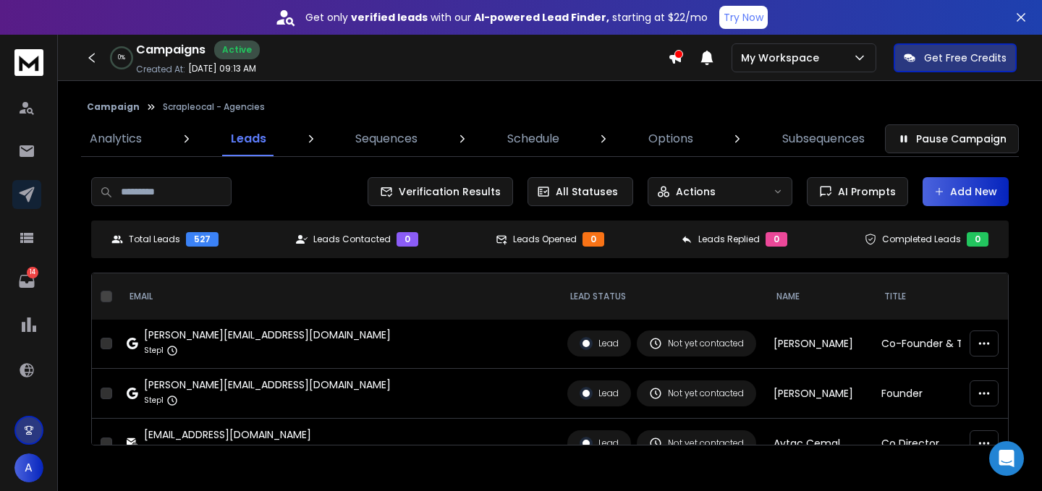
scroll to position [353, 0]
